Goal: Task Accomplishment & Management: Use online tool/utility

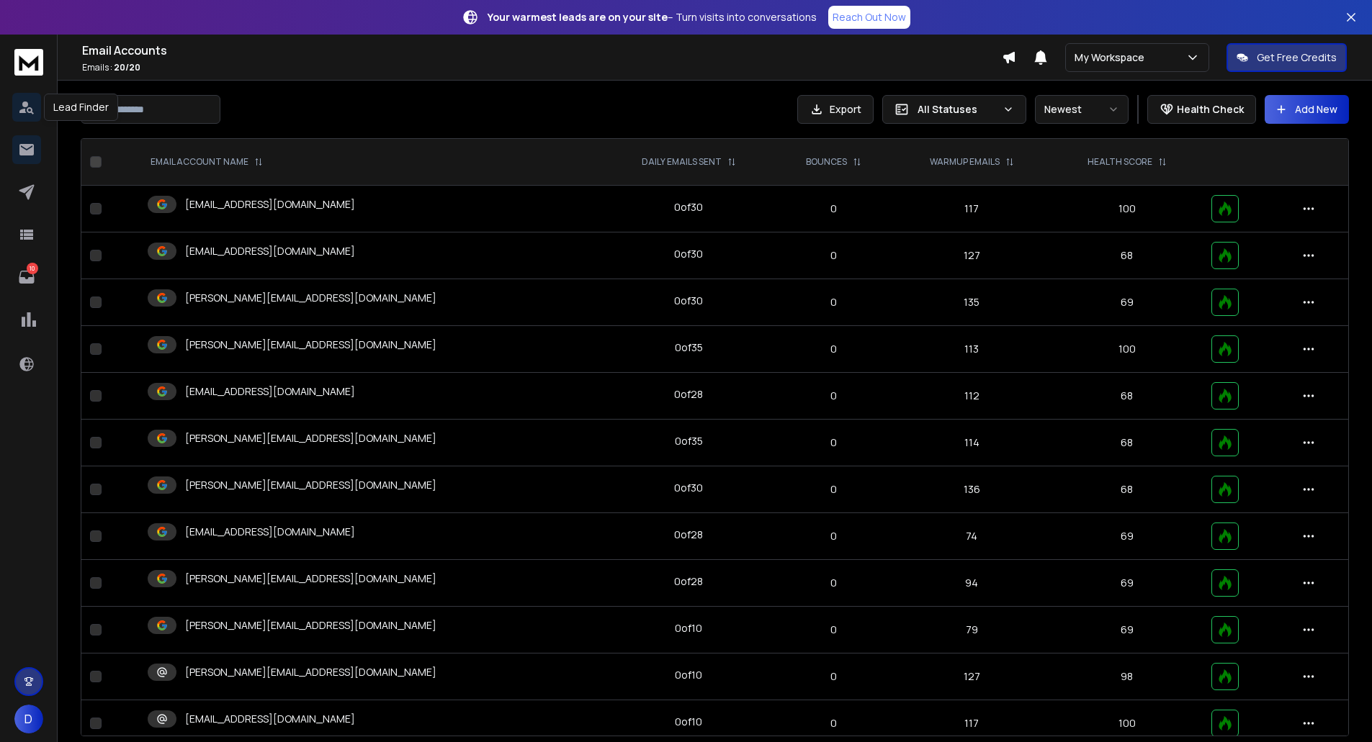
click at [23, 103] on circle at bounding box center [25, 105] width 6 height 6
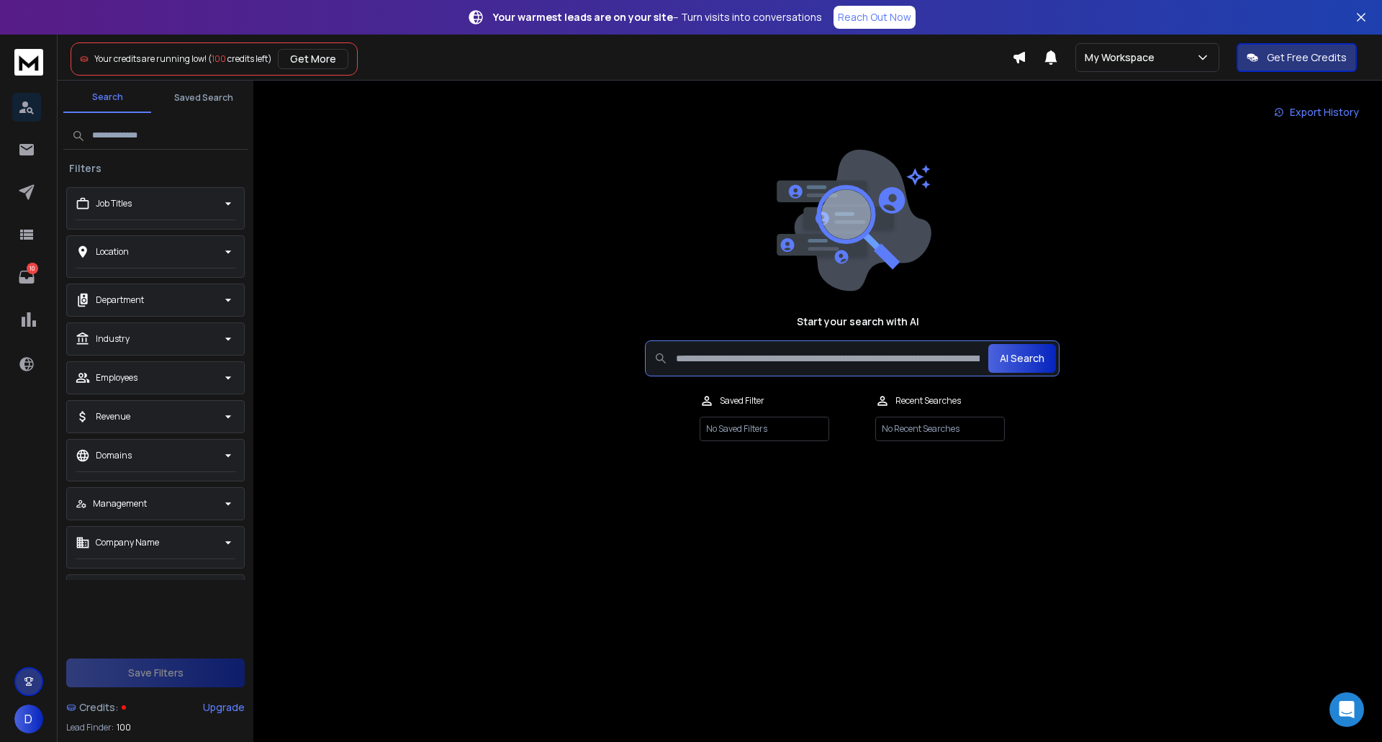
click at [25, 61] on img at bounding box center [28, 62] width 29 height 27
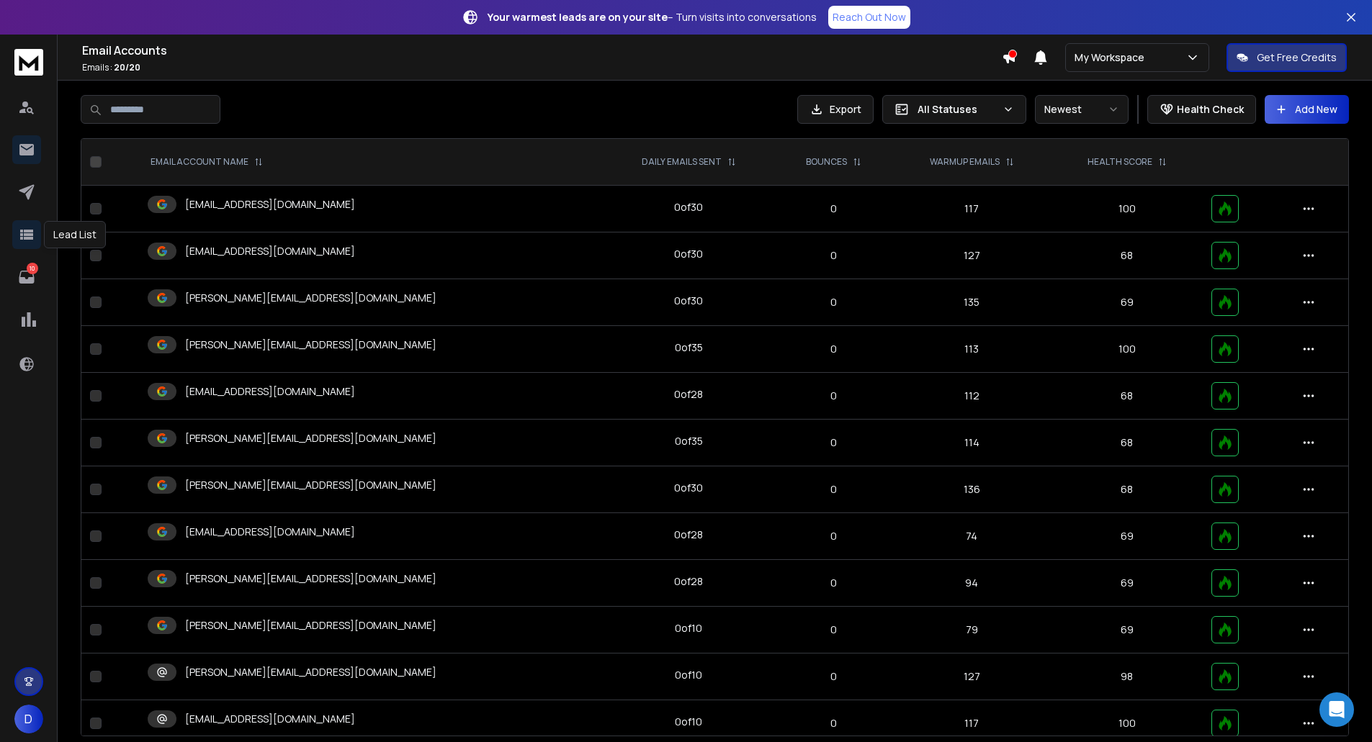
click at [27, 238] on icon at bounding box center [26, 235] width 13 height 10
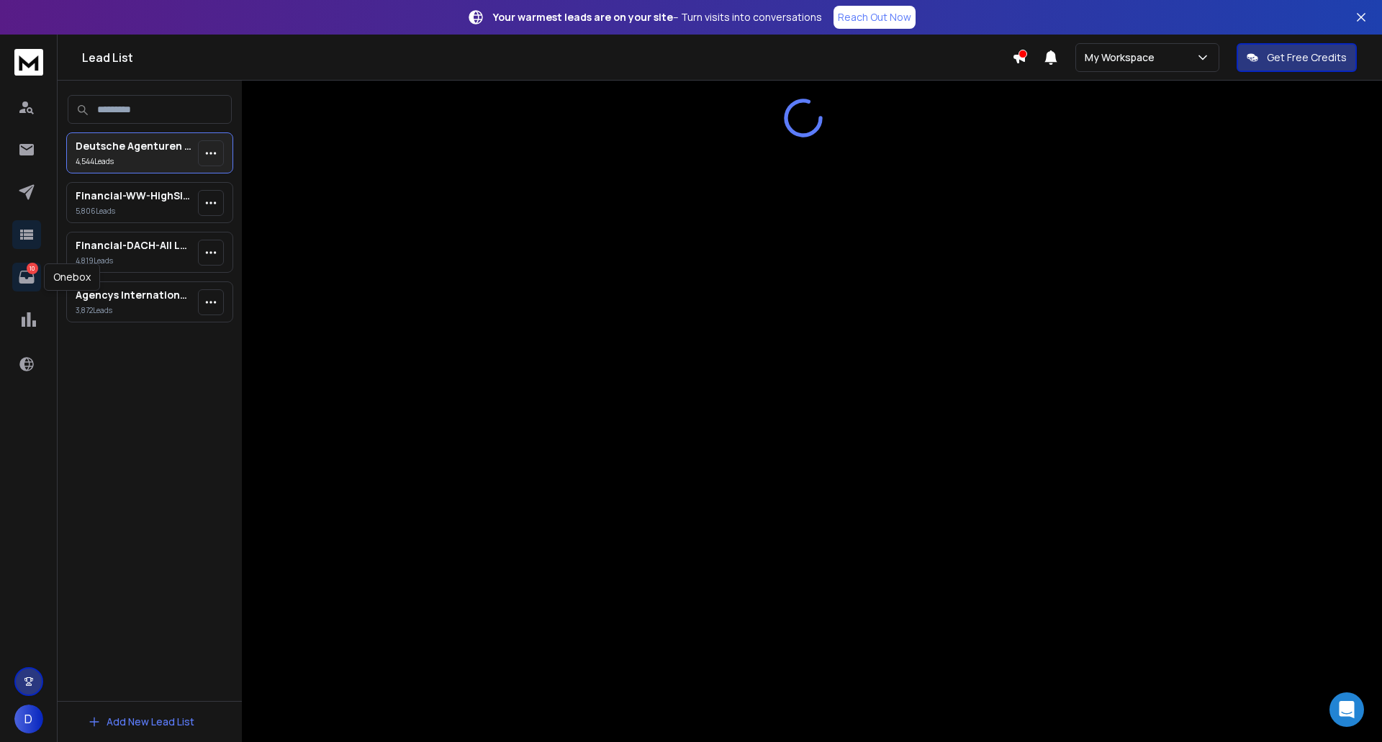
click at [21, 279] on icon at bounding box center [26, 277] width 15 height 13
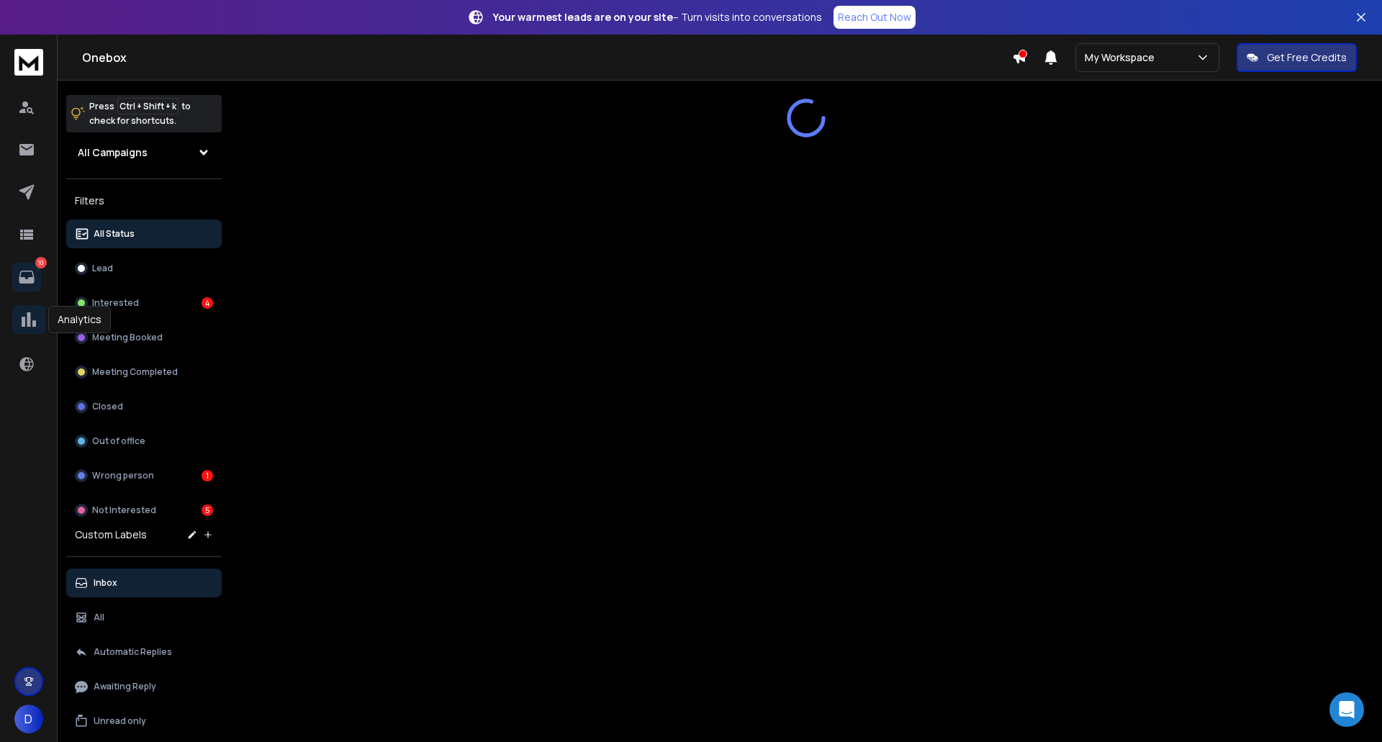
click at [20, 323] on icon at bounding box center [29, 320] width 22 height 22
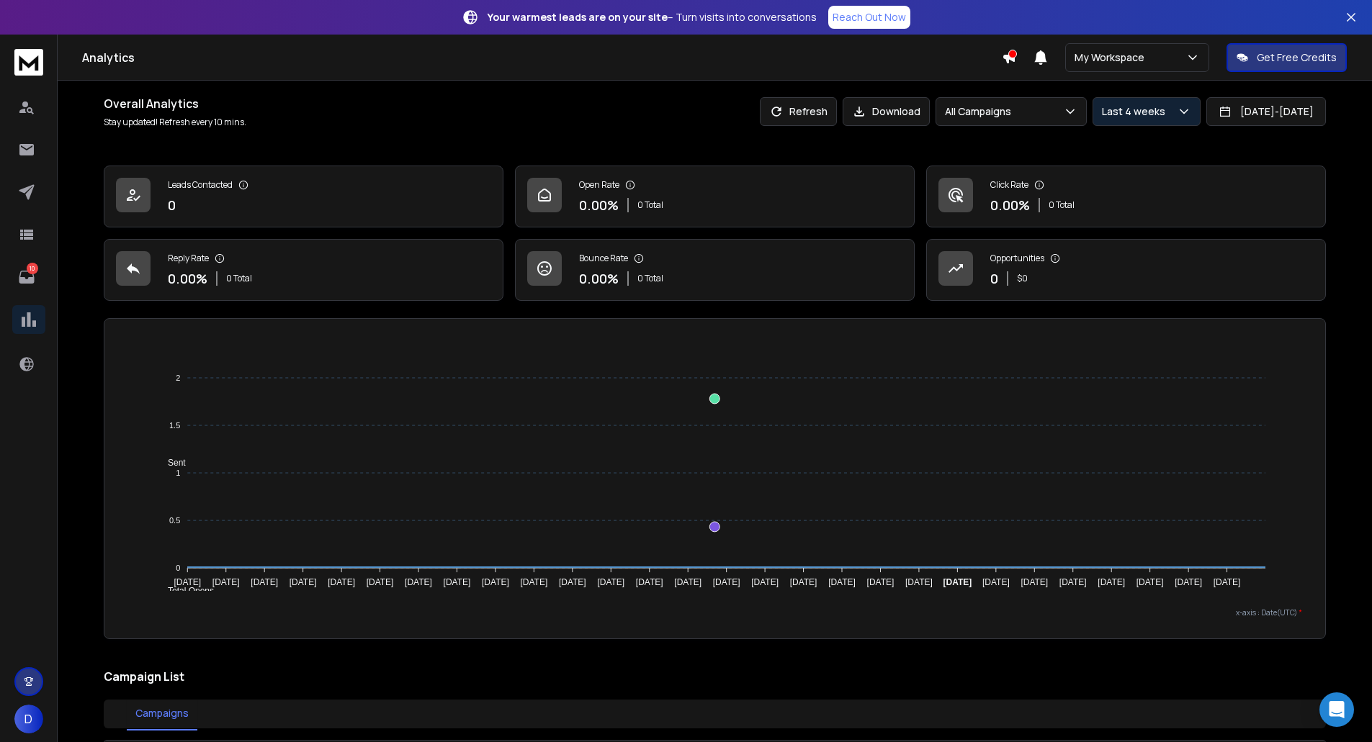
click at [1102, 113] on p "Last 4 weeks" at bounding box center [1136, 111] width 69 height 14
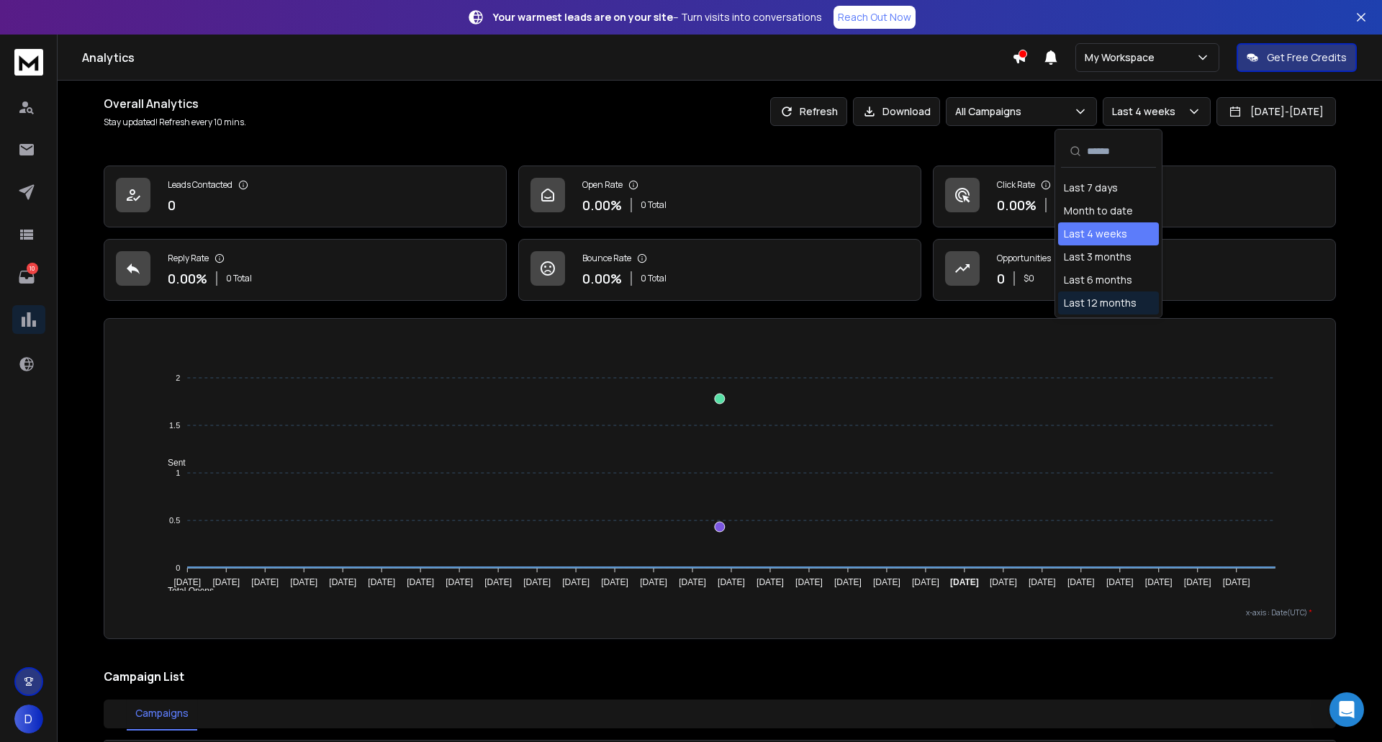
click at [1111, 296] on div "Last 12 months" at bounding box center [1100, 303] width 73 height 14
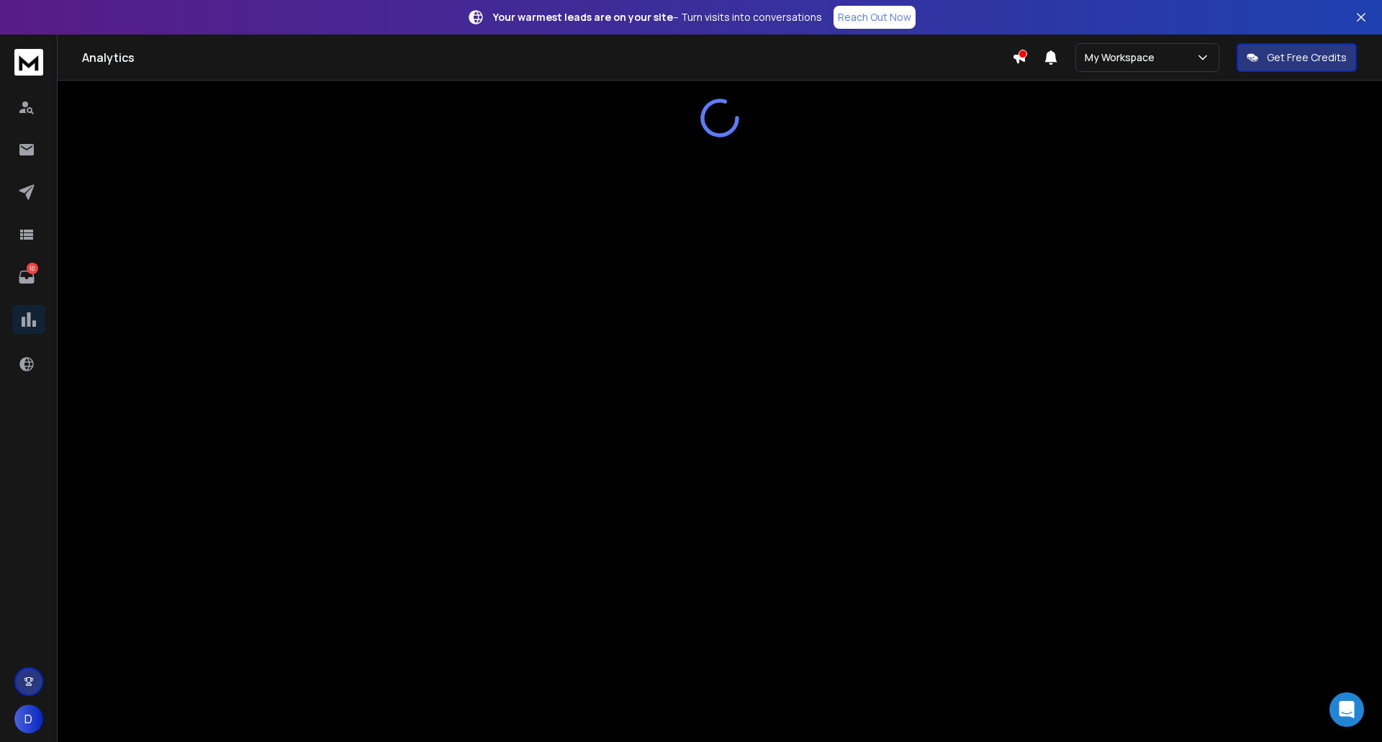
click at [1359, 16] on icon at bounding box center [1361, 17] width 13 height 13
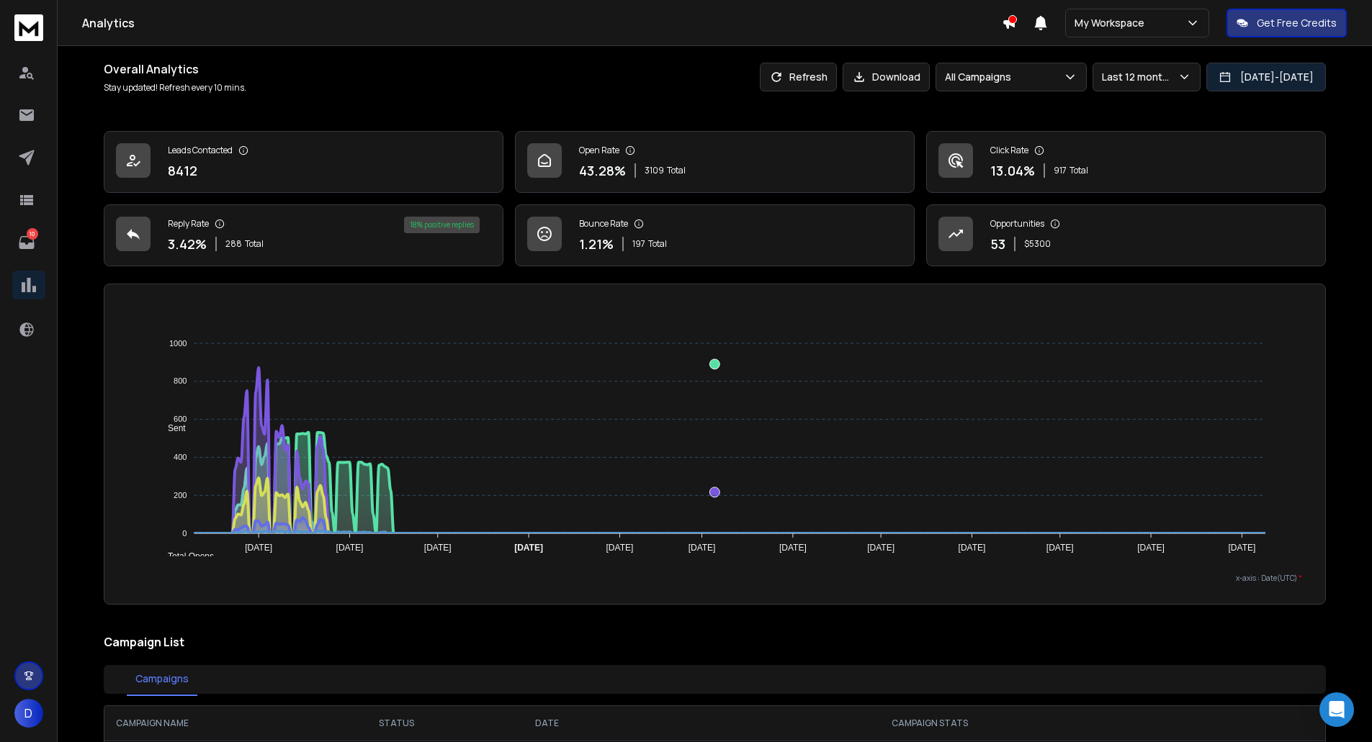
click at [1252, 79] on button "[DATE] - [DATE]" at bounding box center [1266, 77] width 120 height 29
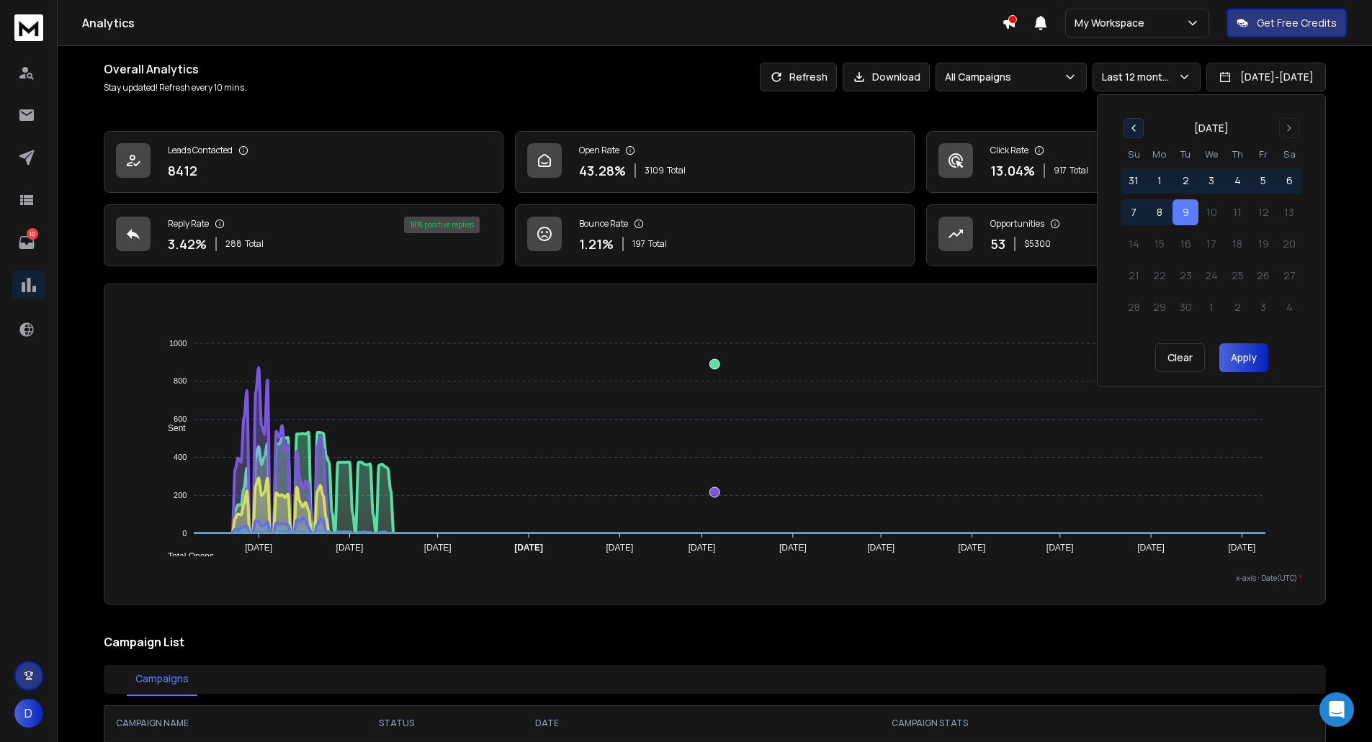
click at [1138, 125] on icon "Go to previous month" at bounding box center [1133, 128] width 12 height 12
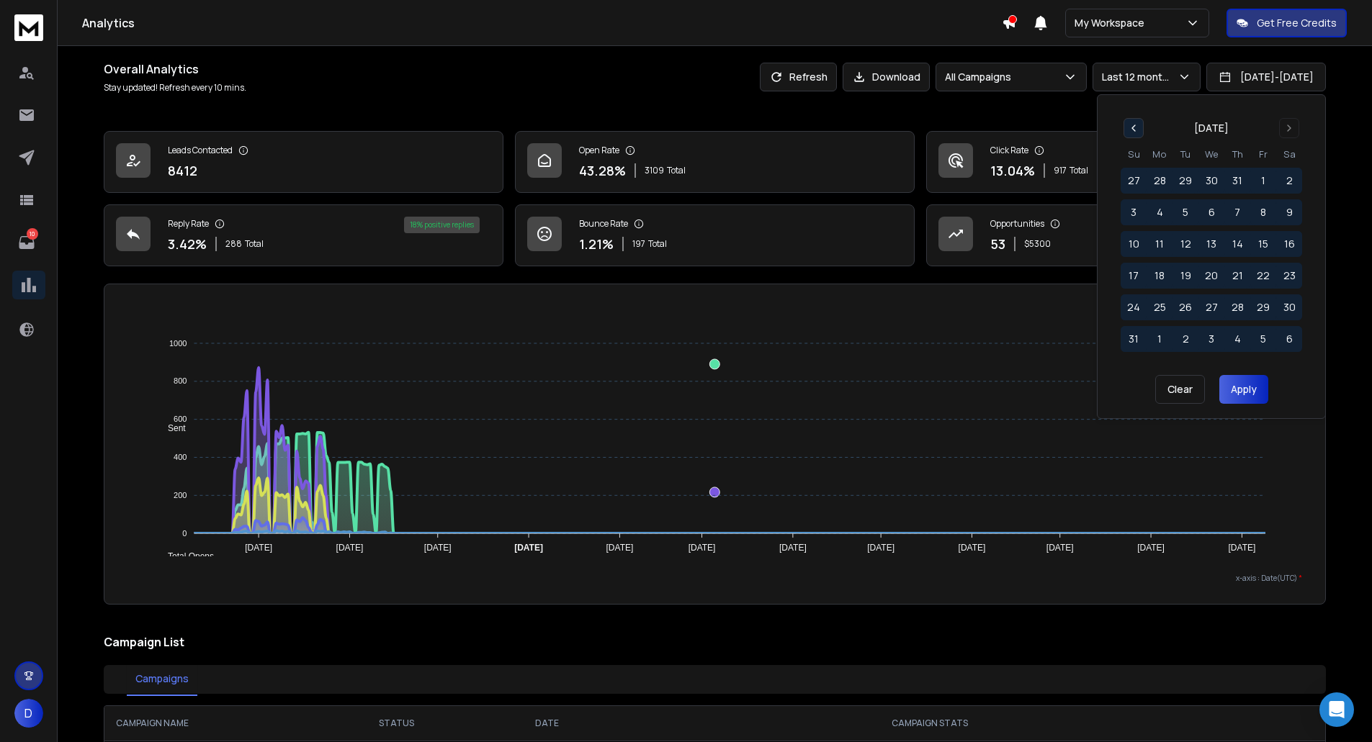
click at [1138, 125] on icon "Go to previous month" at bounding box center [1133, 128] width 12 height 12
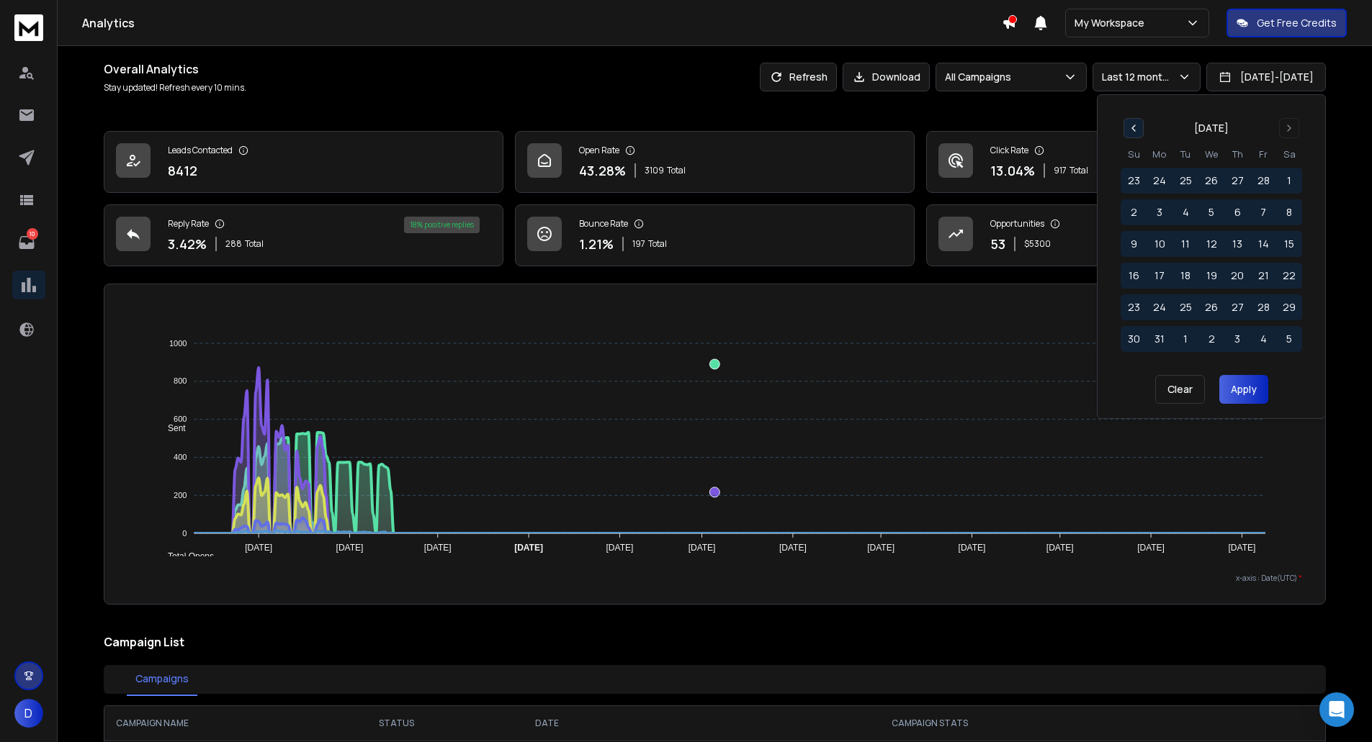
click at [1138, 125] on icon "Go to previous month" at bounding box center [1133, 128] width 12 height 12
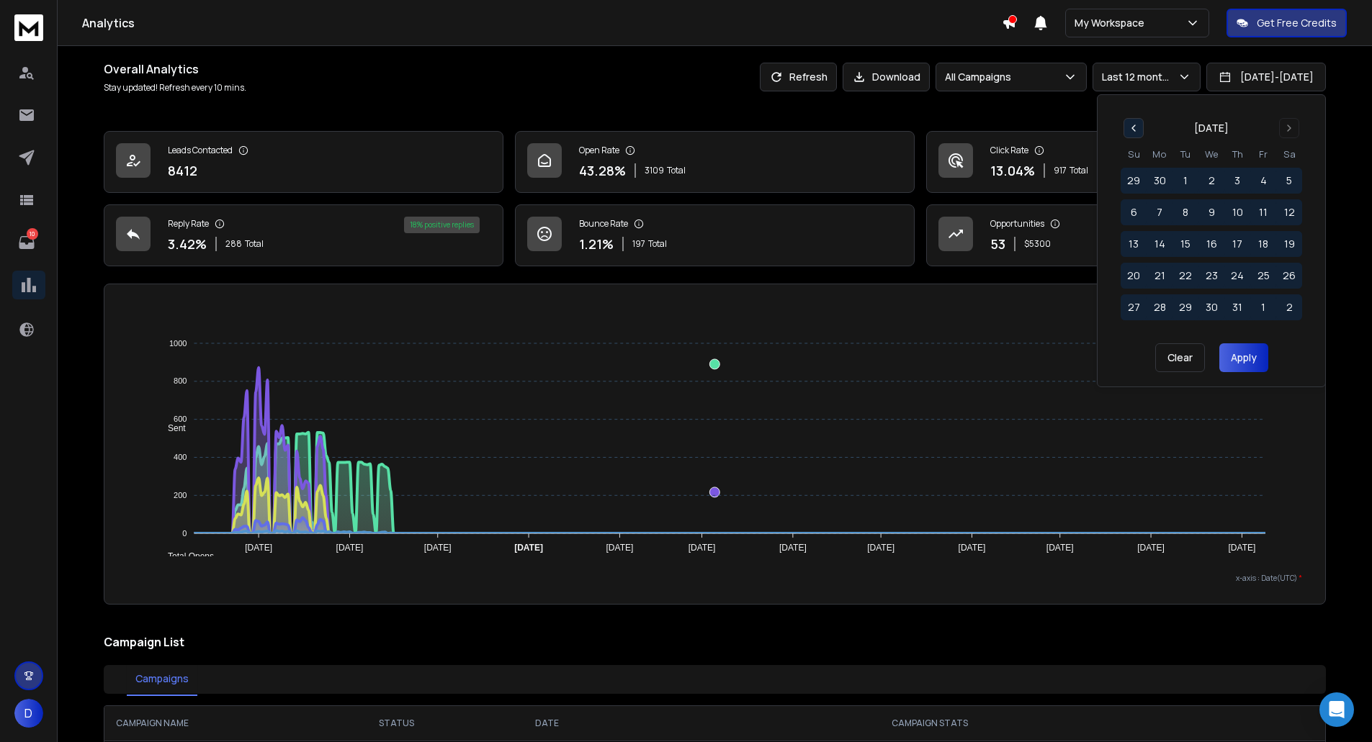
click at [1138, 125] on icon "Go to previous month" at bounding box center [1133, 128] width 12 height 12
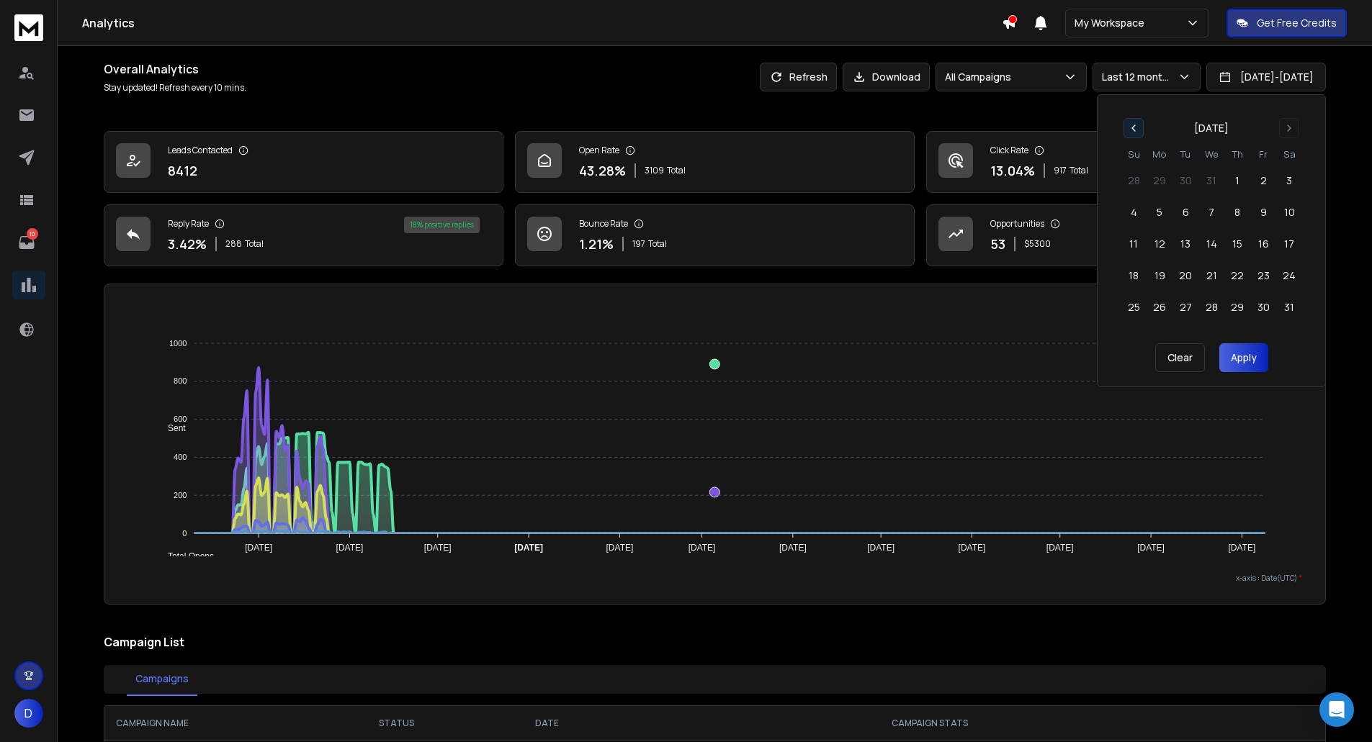
click at [1138, 125] on icon "Go to previous month" at bounding box center [1133, 128] width 12 height 12
click at [1205, 179] on button "1" at bounding box center [1211, 181] width 26 height 26
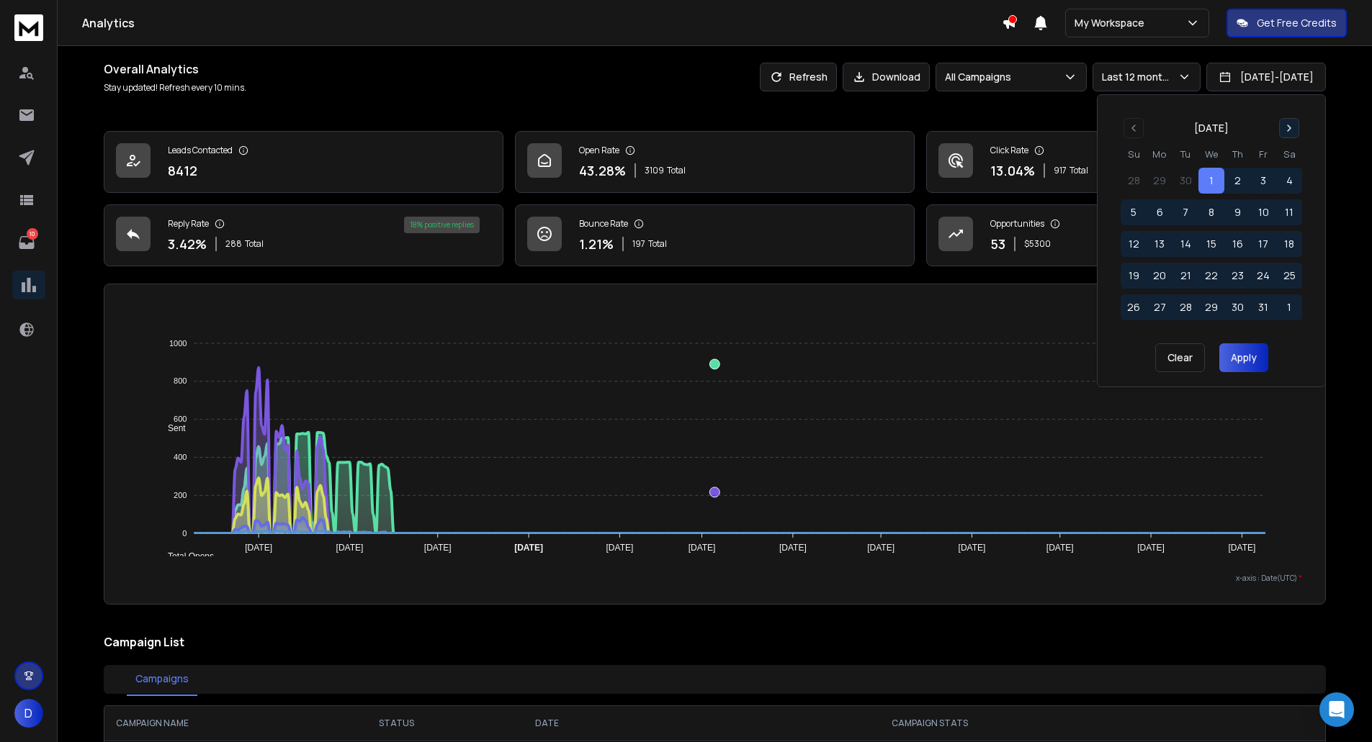
click at [1289, 123] on icon "Go to next month" at bounding box center [1289, 128] width 12 height 12
click at [1248, 355] on button "Apply" at bounding box center [1243, 357] width 49 height 29
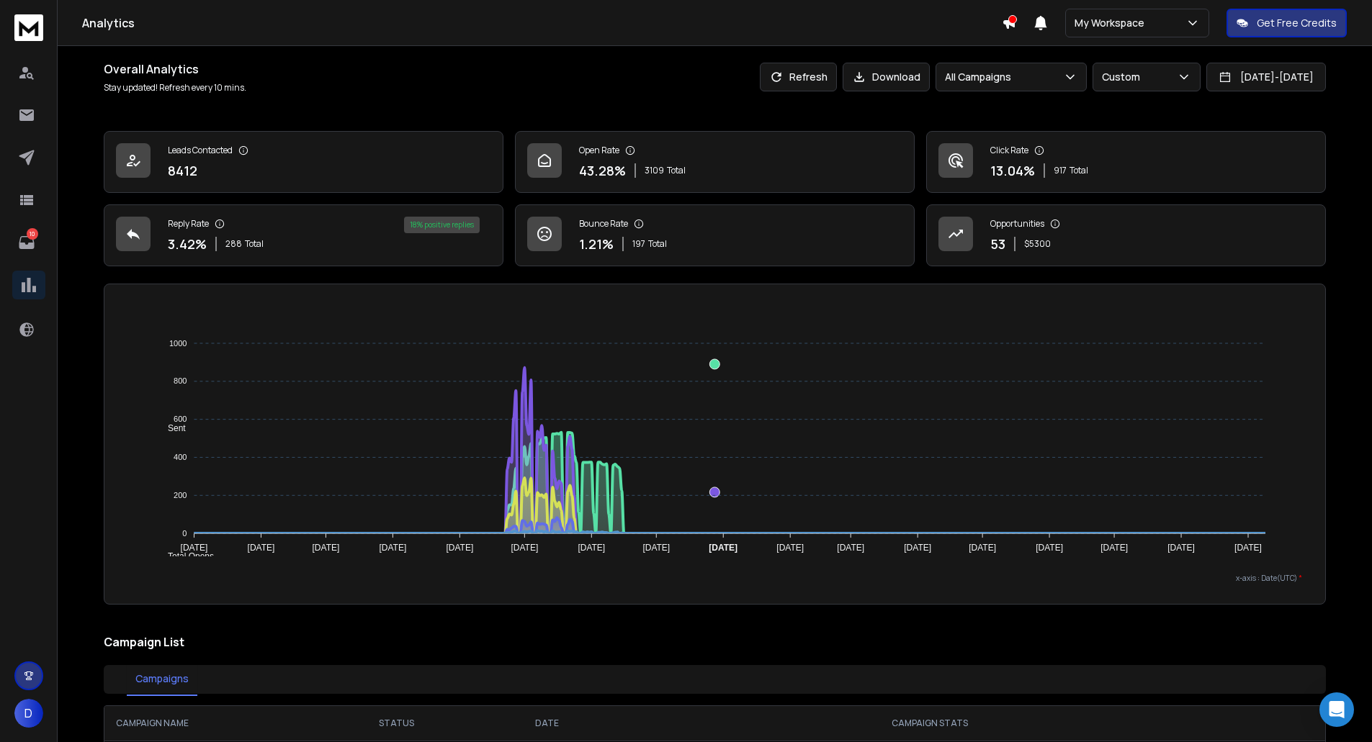
click at [186, 168] on p "8412" at bounding box center [183, 171] width 30 height 20
